Goal: Task Accomplishment & Management: Manage account settings

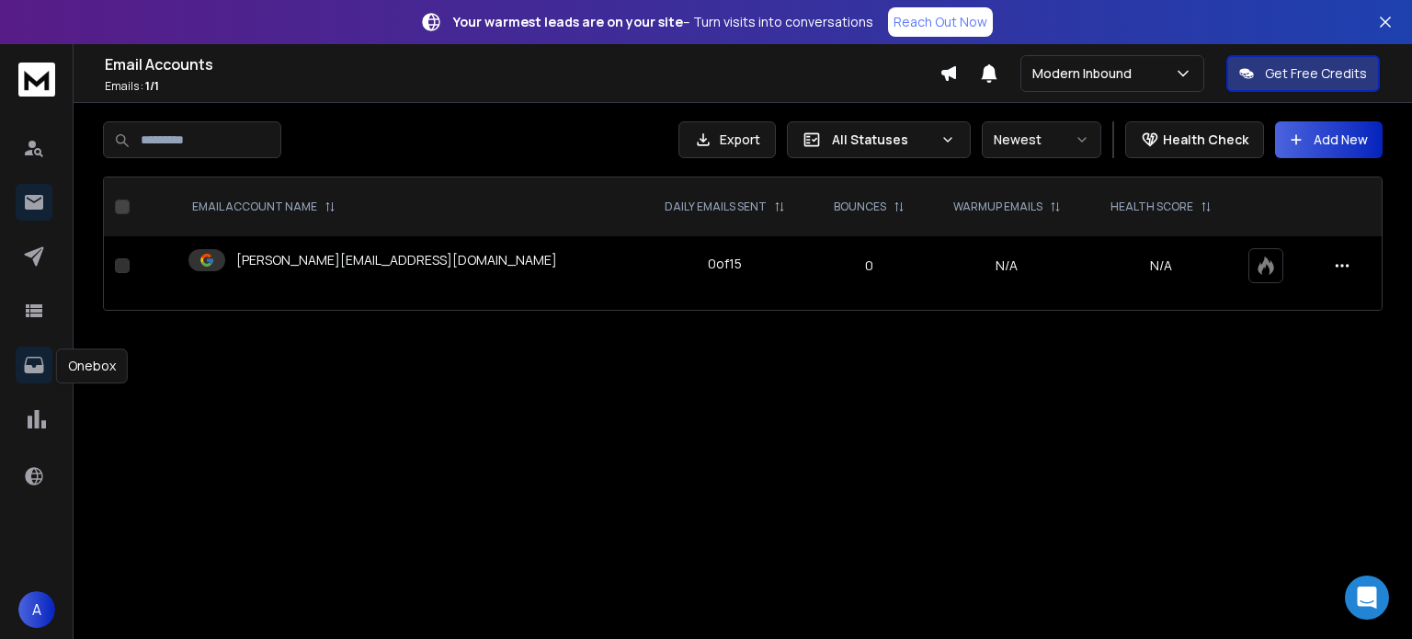
click at [25, 359] on icon at bounding box center [34, 365] width 22 height 22
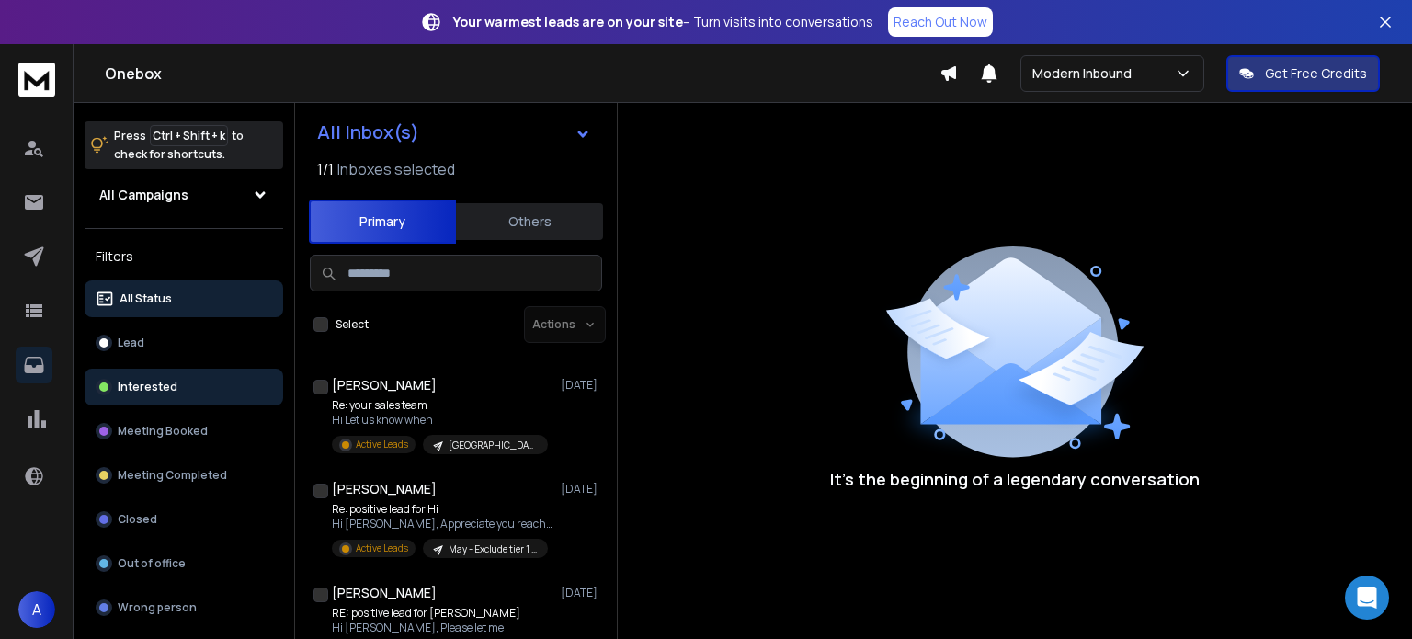
drag, startPoint x: 207, startPoint y: 429, endPoint x: 132, endPoint y: 394, distance: 82.3
drag, startPoint x: 132, startPoint y: 394, endPoint x: 117, endPoint y: 385, distance: 18.1
drag, startPoint x: 113, startPoint y: 385, endPoint x: 748, endPoint y: 541, distance: 654.2
click at [748, 541] on div "It’s the beginning of a legendary conversation" at bounding box center [1015, 374] width 794 height 543
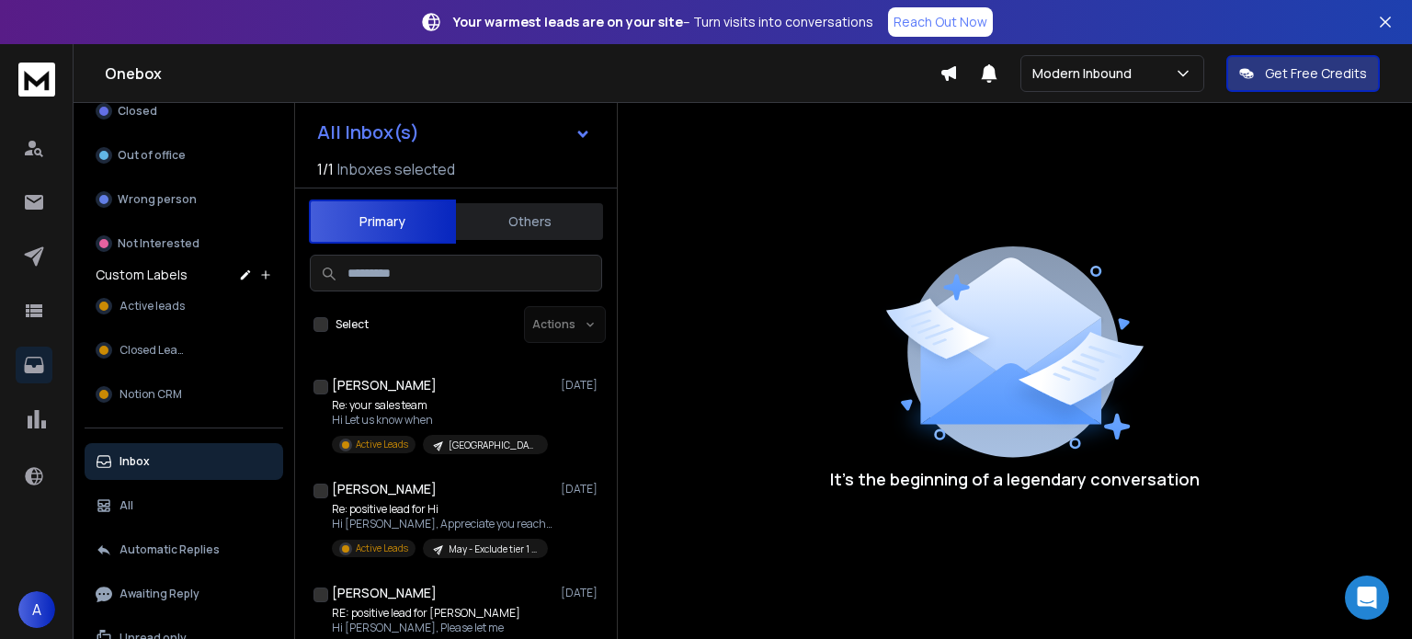
scroll to position [396, 0]
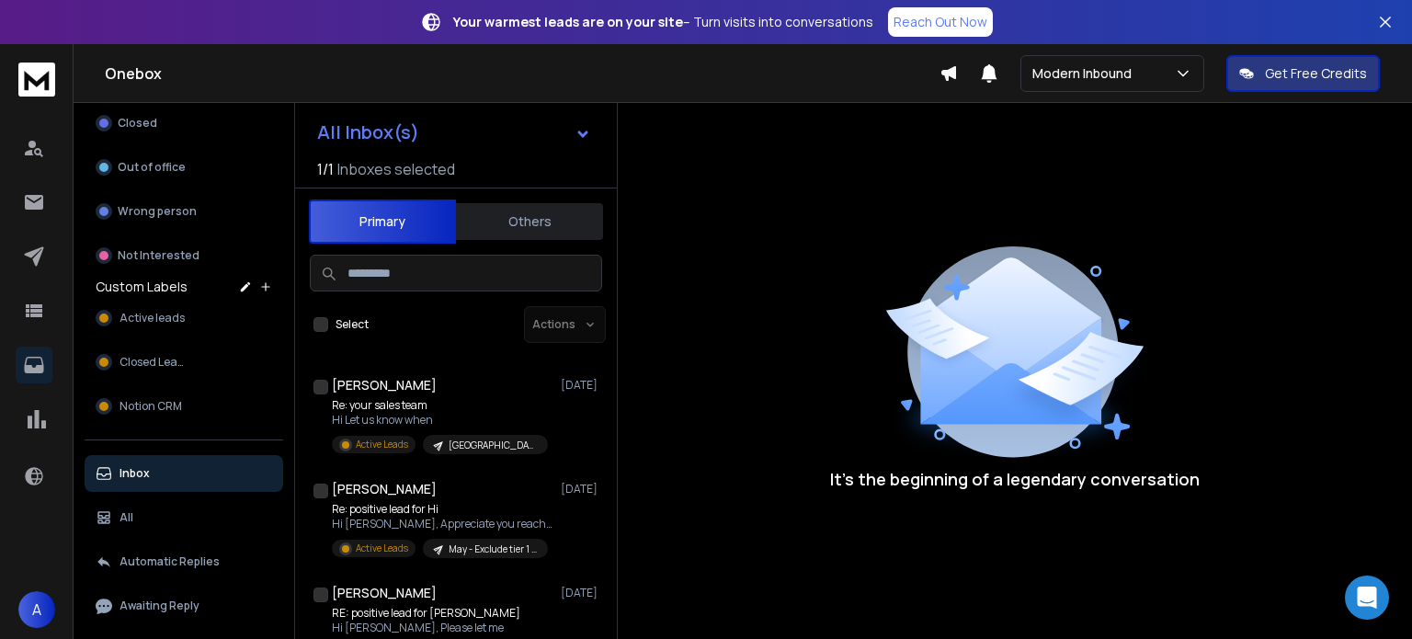
click at [171, 319] on span "Active leads" at bounding box center [152, 318] width 65 height 15
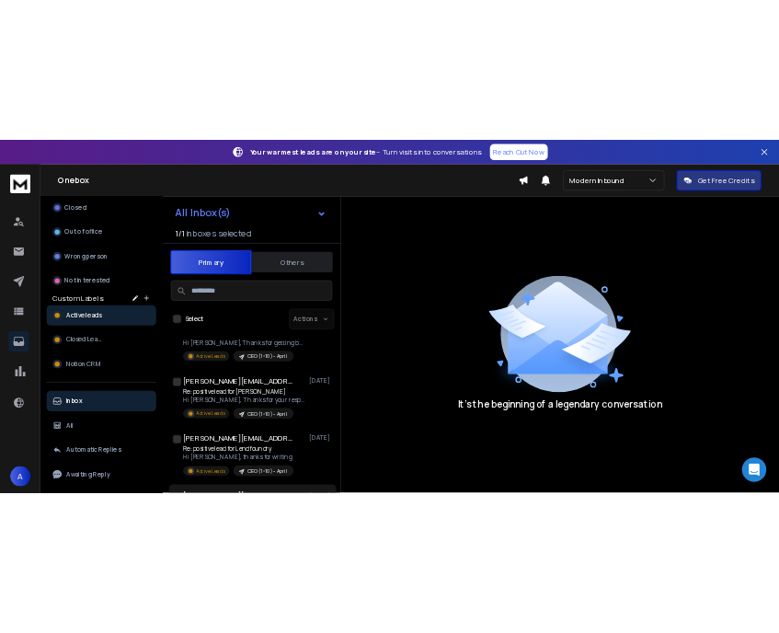
scroll to position [4501, 0]
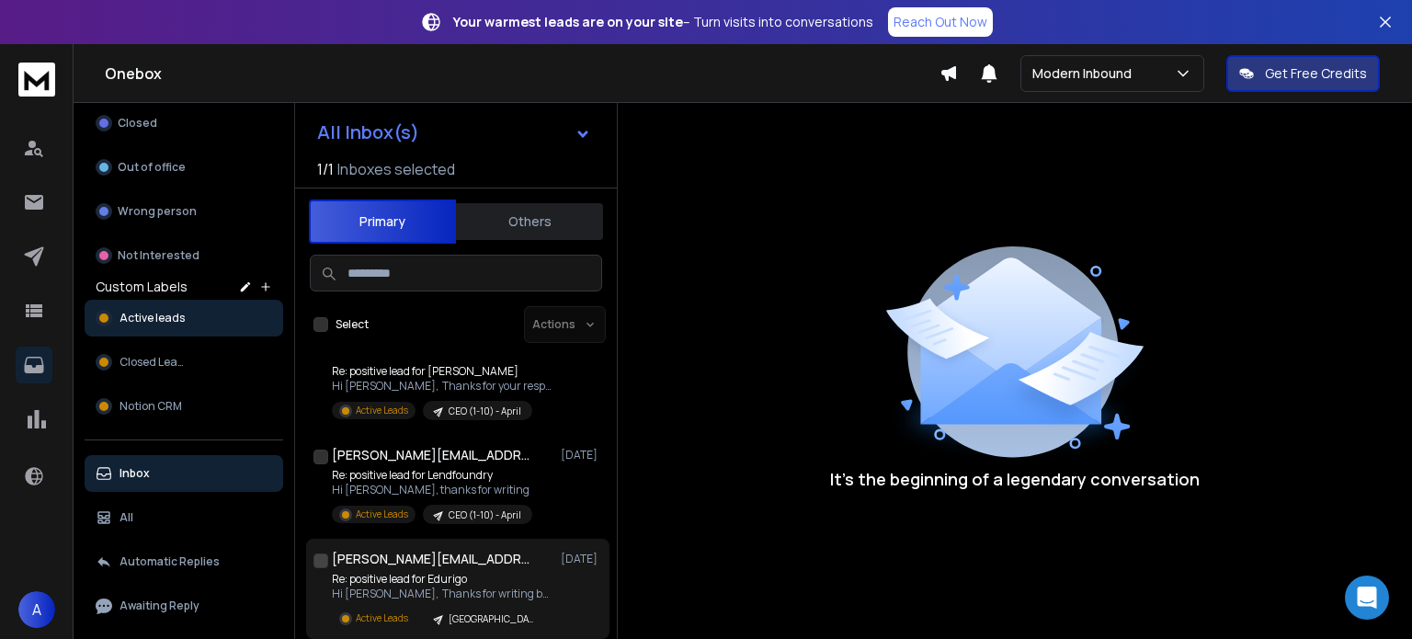
click at [470, 569] on div "[PERSON_NAME][EMAIL_ADDRESS][DOMAIN_NAME] [DATE] Re: positive lead for Edurigo …" at bounding box center [467, 589] width 270 height 78
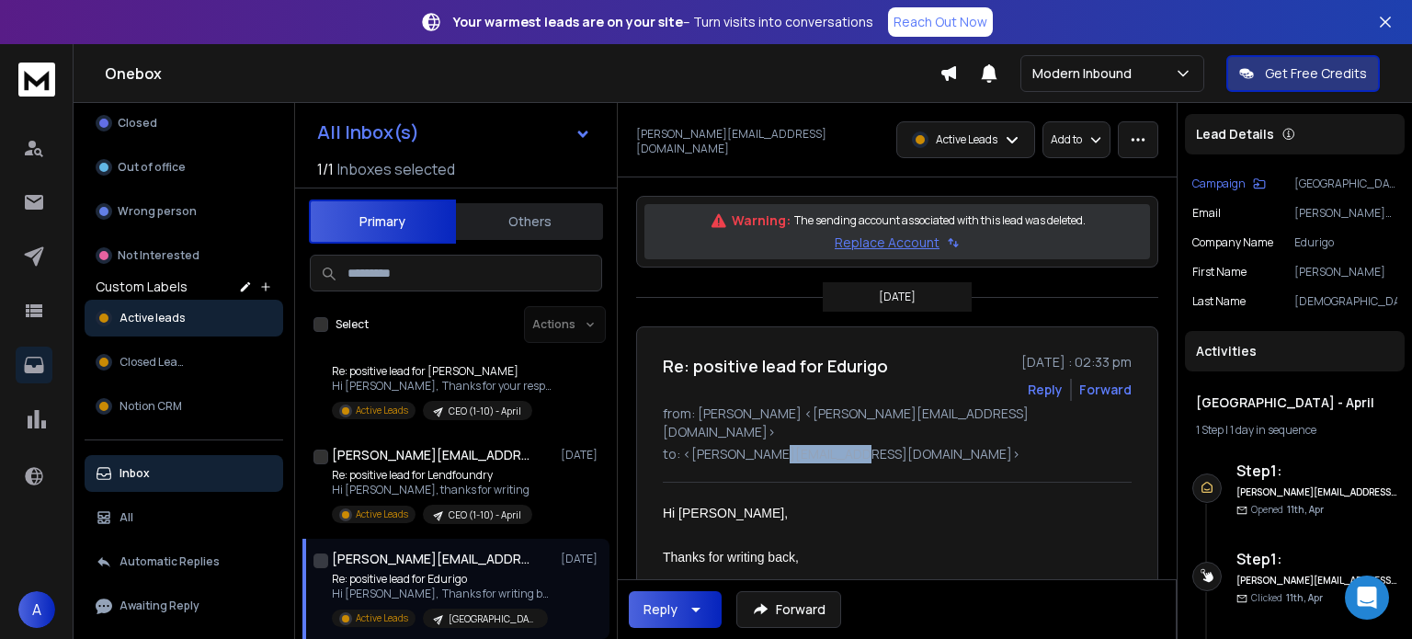
drag, startPoint x: 767, startPoint y: 437, endPoint x: 837, endPoint y: 436, distance: 69.9
click at [837, 445] on p "to: <[PERSON_NAME][EMAIL_ADDRESS][DOMAIN_NAME]>" at bounding box center [897, 454] width 469 height 18
copy p "[DOMAIN_NAME]"
drag, startPoint x: 688, startPoint y: 430, endPoint x: 838, endPoint y: 439, distance: 151.0
click at [838, 445] on p "to: <[PERSON_NAME][EMAIL_ADDRESS][DOMAIN_NAME]>" at bounding box center [897, 454] width 469 height 18
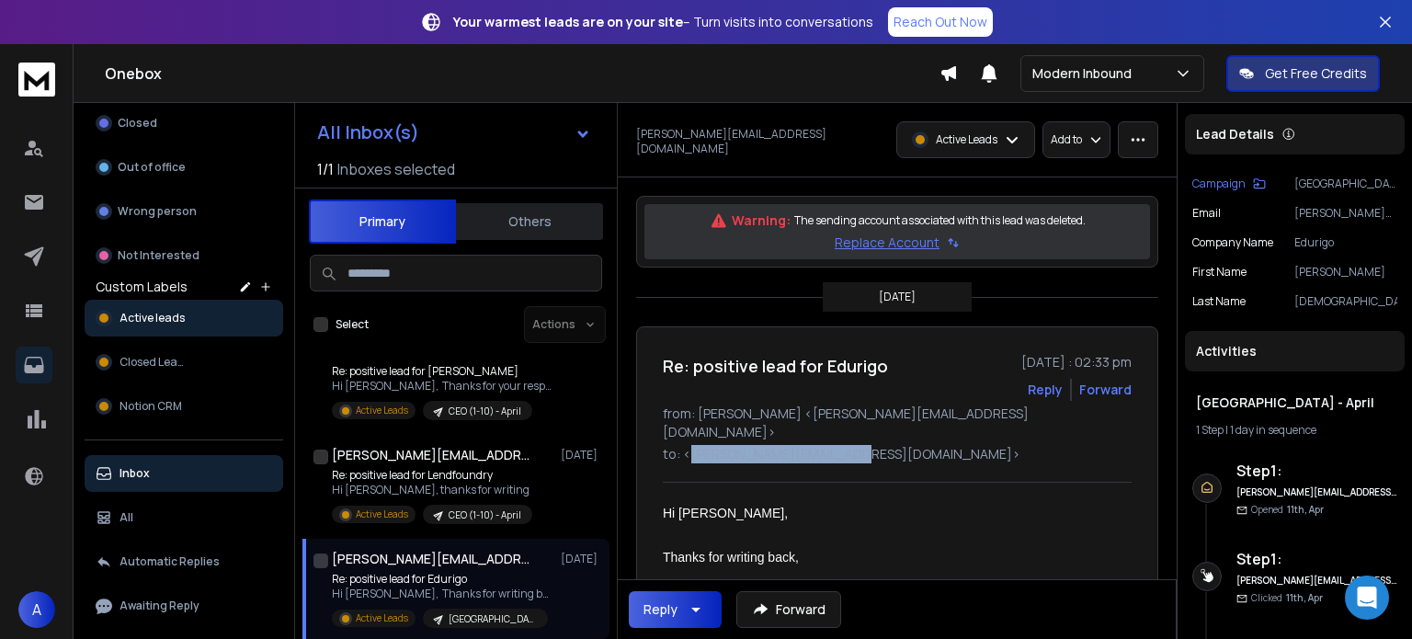
copy p "[PERSON_NAME][EMAIL_ADDRESS][DOMAIN_NAME]"
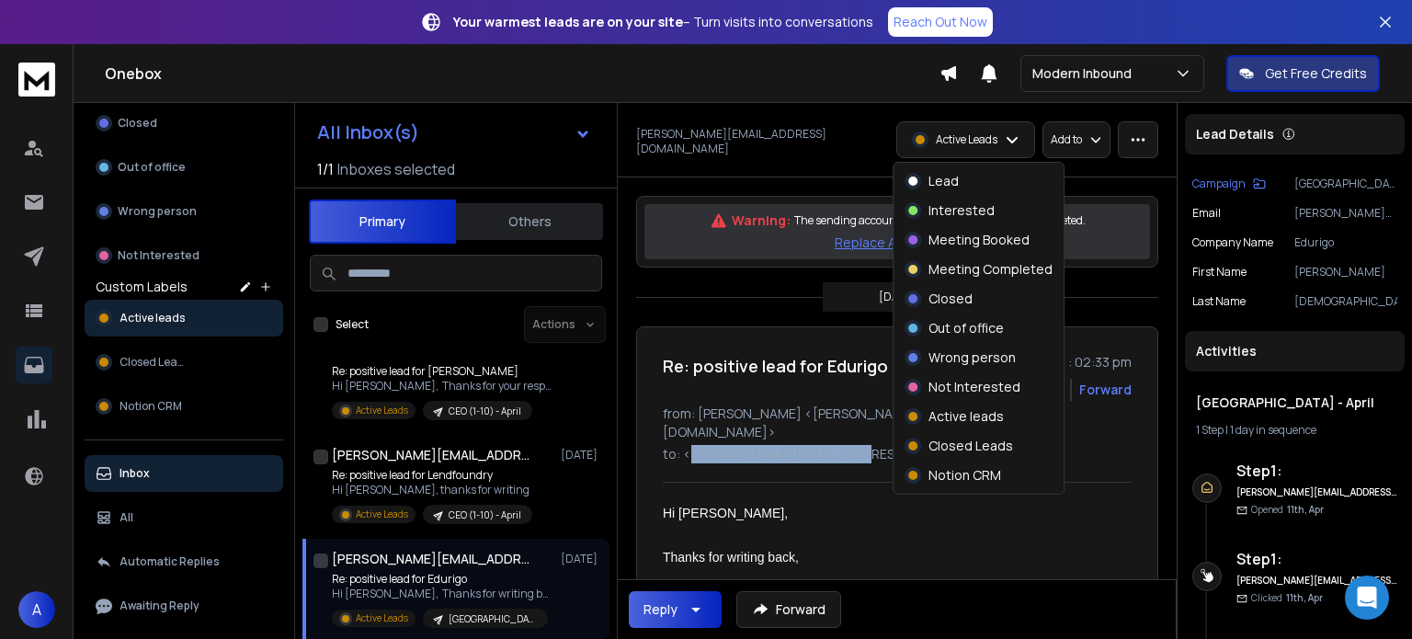
click at [975, 131] on div "Active Leads" at bounding box center [965, 139] width 137 height 35
click at [967, 480] on p "Notion CRM" at bounding box center [965, 475] width 73 height 18
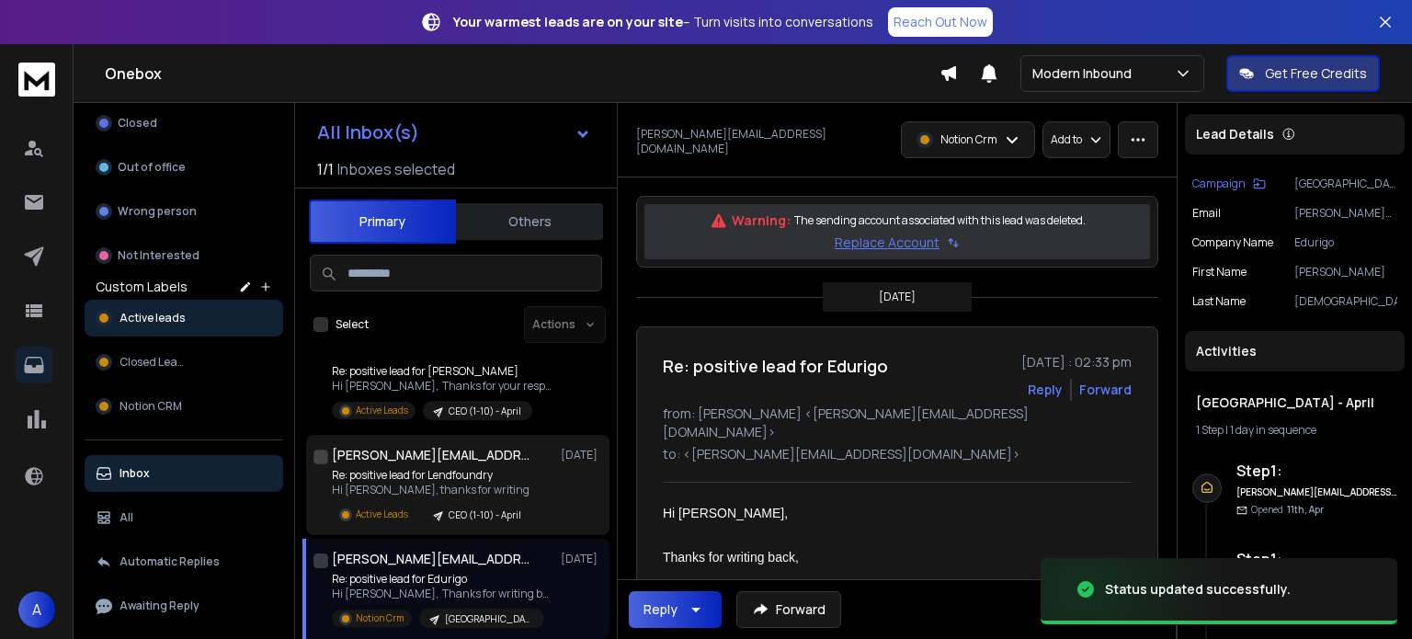
click at [533, 462] on div "[PERSON_NAME][EMAIL_ADDRESS][DOMAIN_NAME] +1 [DATE]" at bounding box center [467, 455] width 270 height 18
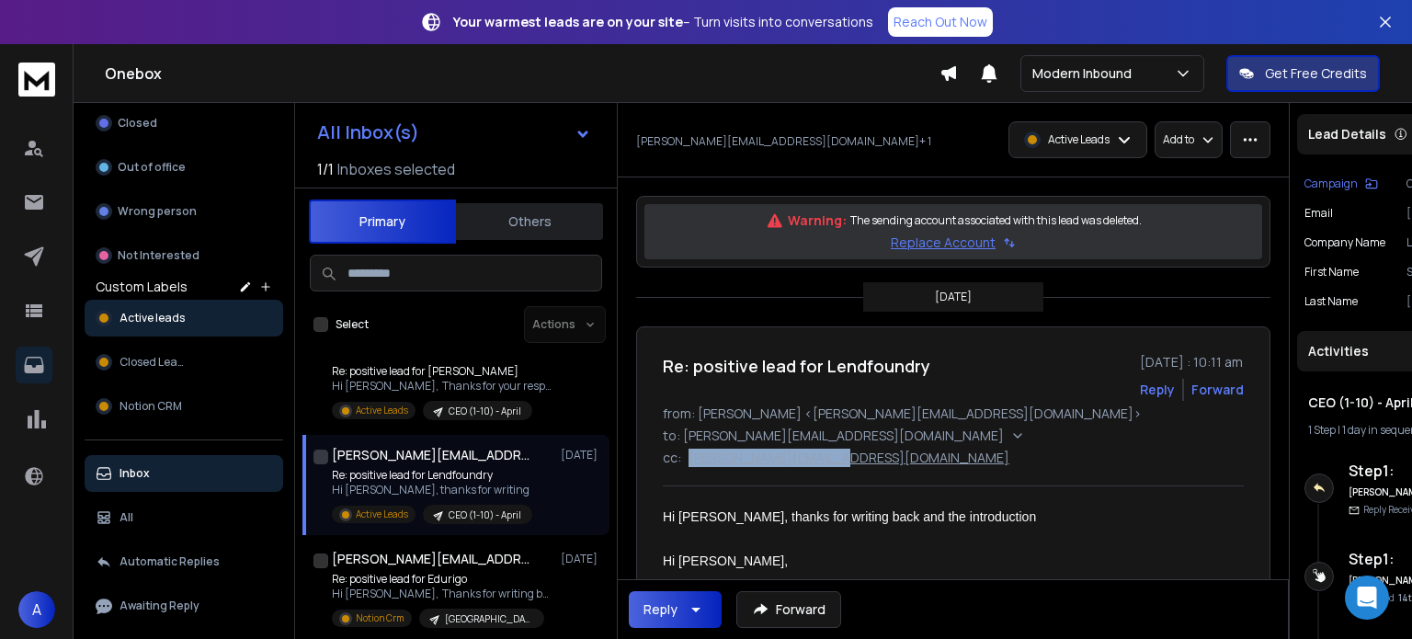
drag, startPoint x: 857, startPoint y: 455, endPoint x: 681, endPoint y: 464, distance: 175.8
click at [681, 464] on div "cc: [PERSON_NAME][EMAIL_ADDRESS][DOMAIN_NAME]" at bounding box center [953, 458] width 581 height 18
copy div "[PERSON_NAME][EMAIL_ADDRESS][DOMAIN_NAME]"
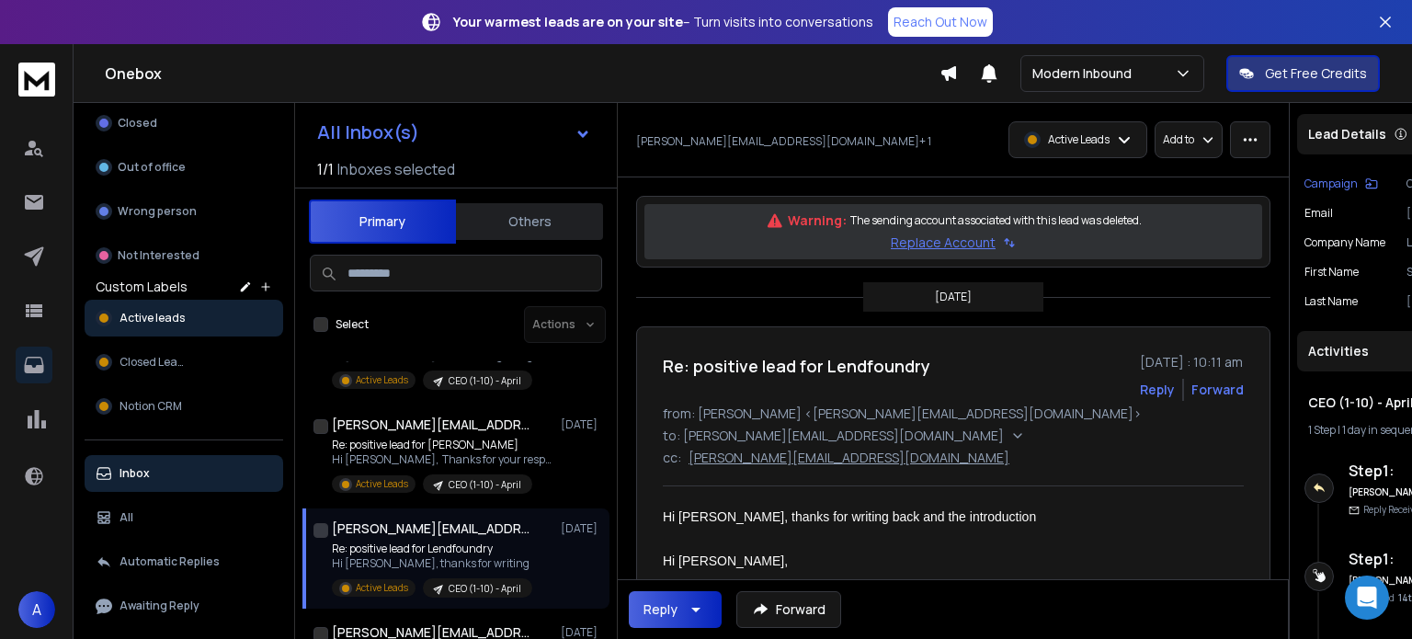
scroll to position [459, 0]
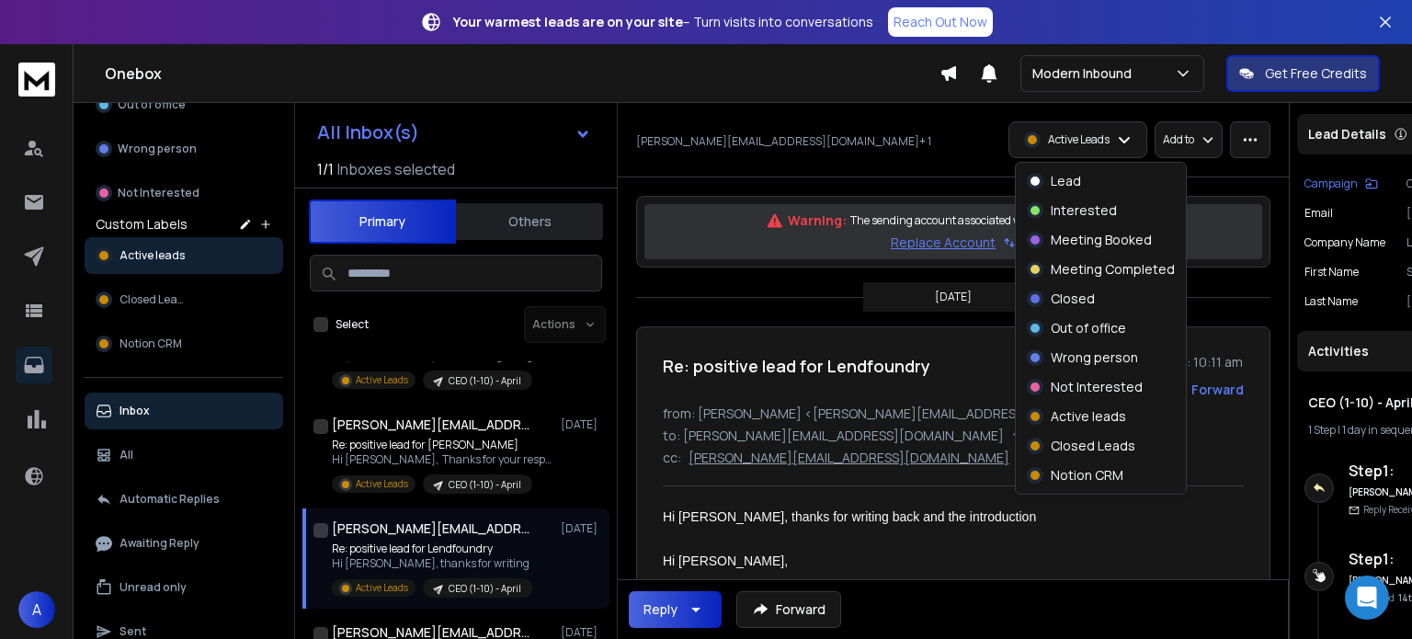
click at [1098, 150] on div "Active Leads" at bounding box center [1077, 139] width 137 height 35
click at [1098, 481] on p "Notion CRM" at bounding box center [1087, 475] width 73 height 18
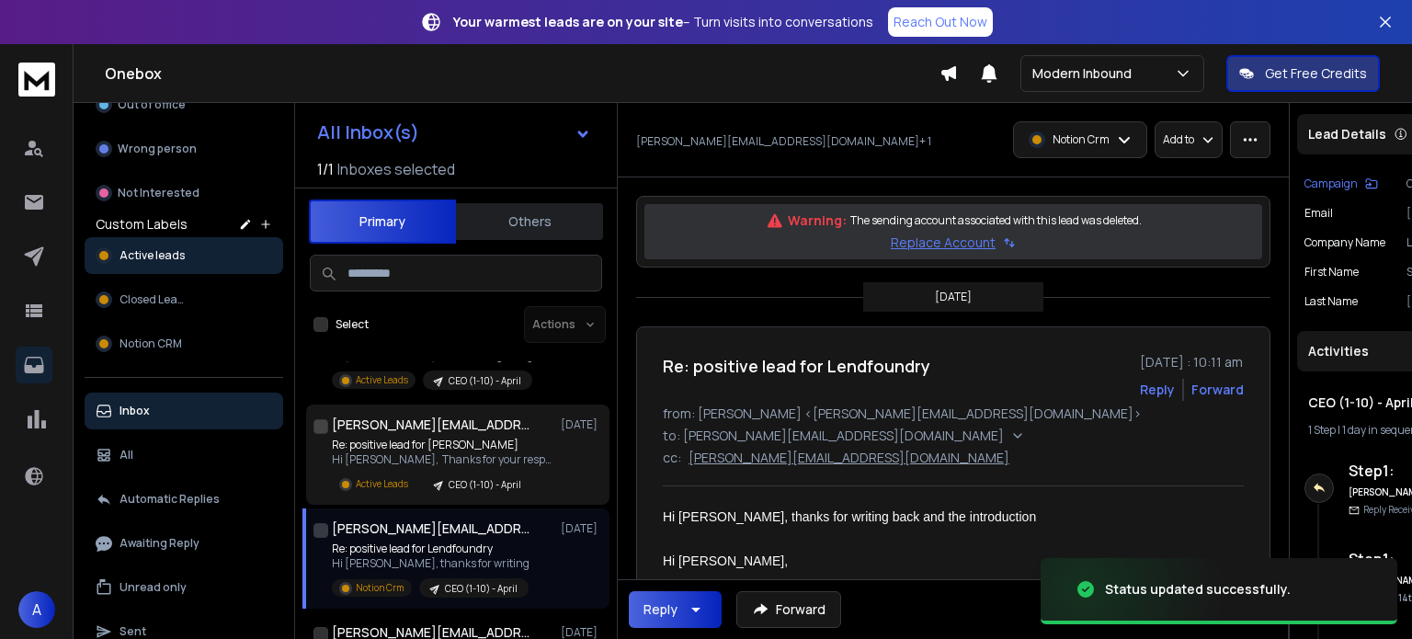
click at [527, 416] on div "[PERSON_NAME][EMAIL_ADDRESS][DOMAIN_NAME] [DATE]" at bounding box center [467, 425] width 270 height 18
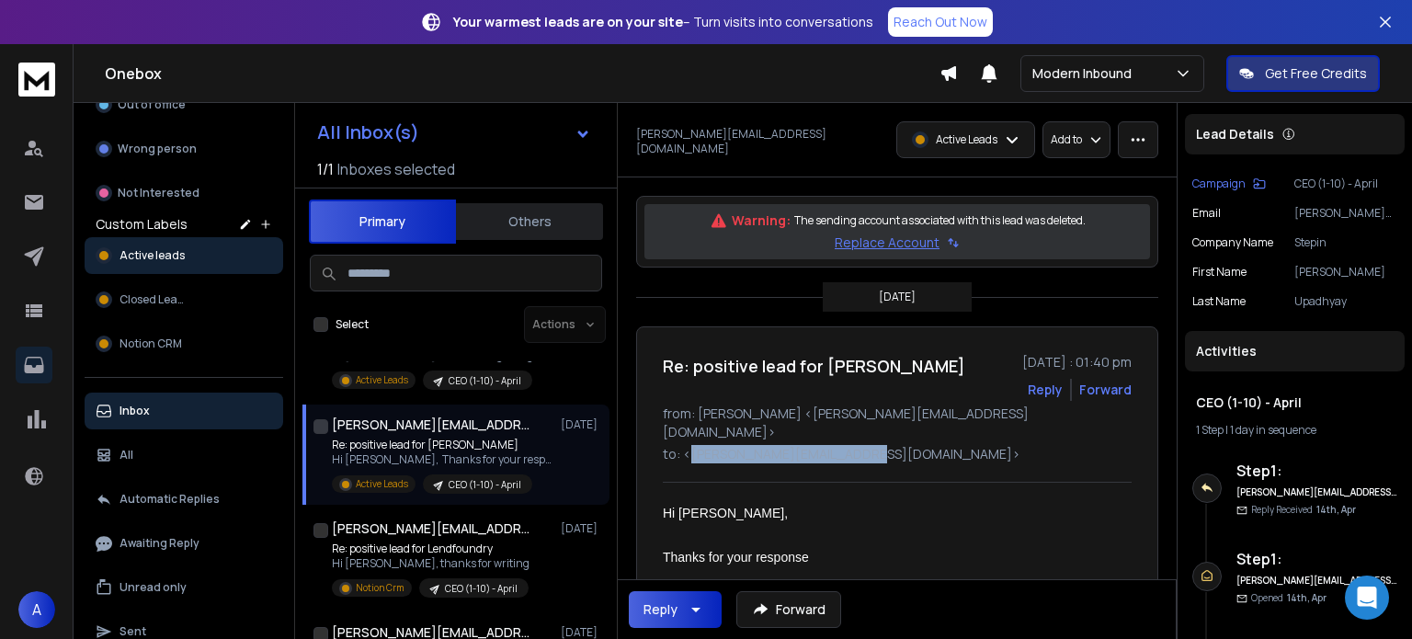
drag, startPoint x: 842, startPoint y: 440, endPoint x: 688, endPoint y: 446, distance: 154.5
copy p "[PERSON_NAME][EMAIL_ADDRESS][DOMAIN_NAME]"
